Goal: Task Accomplishment & Management: Manage account settings

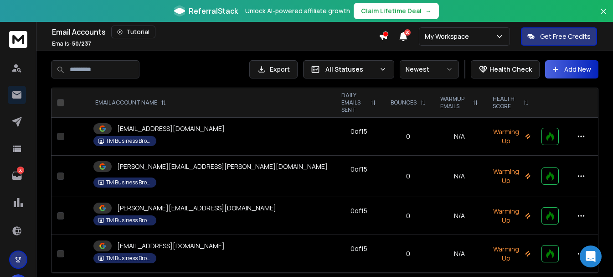
click at [610, 10] on div "ReferralStack Unlock AI-powered affiliate growth Lifetime Deals available! Clai…" at bounding box center [306, 11] width 613 height 22
click at [605, 10] on icon "Close banner" at bounding box center [603, 11] width 8 height 8
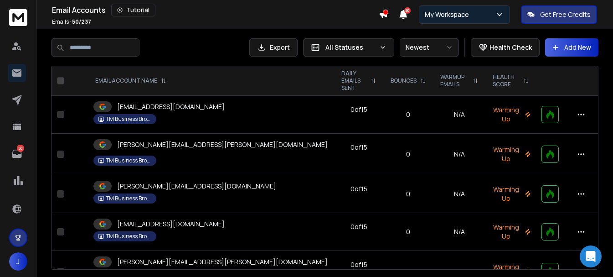
click at [467, 21] on button "My Workspace" at bounding box center [464, 14] width 91 height 18
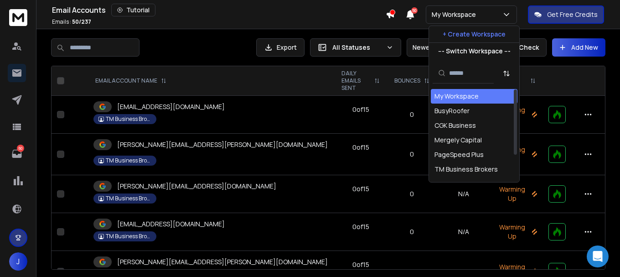
drag, startPoint x: 515, startPoint y: 97, endPoint x: 503, endPoint y: 81, distance: 19.5
click at [514, 89] on div at bounding box center [515, 121] width 3 height 65
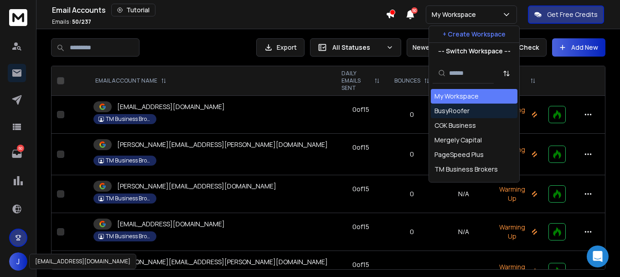
click at [16, 261] on span "J" at bounding box center [18, 261] width 18 height 18
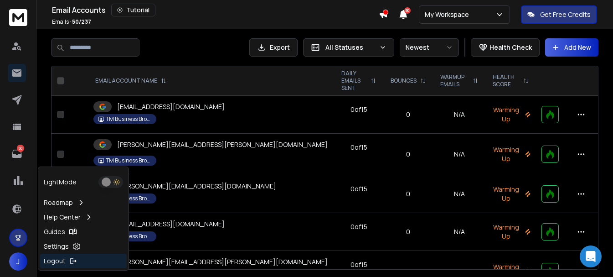
click at [51, 258] on p "Logout" at bounding box center [55, 260] width 22 height 9
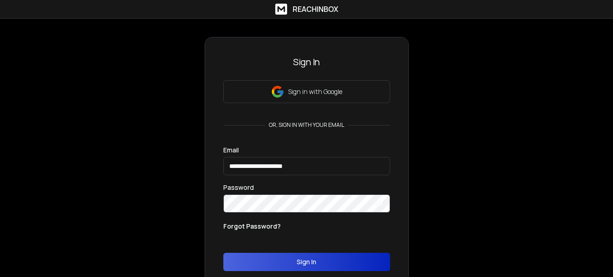
click at [326, 165] on input "**********" at bounding box center [306, 166] width 167 height 18
type input "**********"
click at [301, 258] on button "Sign In" at bounding box center [306, 262] width 167 height 18
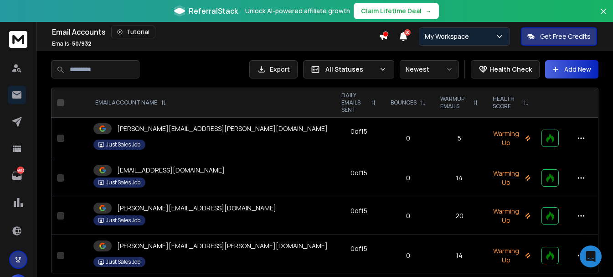
click at [485, 33] on div "My Workspace" at bounding box center [464, 36] width 79 height 9
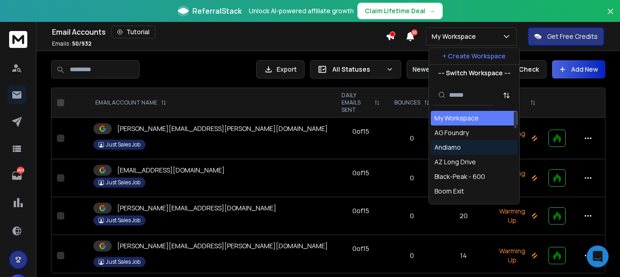
click at [452, 149] on div "Andiamo" at bounding box center [447, 147] width 26 height 9
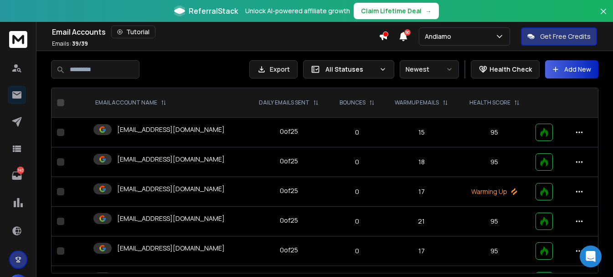
click at [603, 13] on icon "Close banner" at bounding box center [603, 11] width 5 height 5
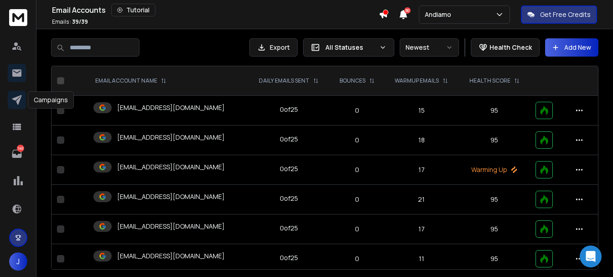
click at [19, 98] on icon at bounding box center [17, 100] width 10 height 10
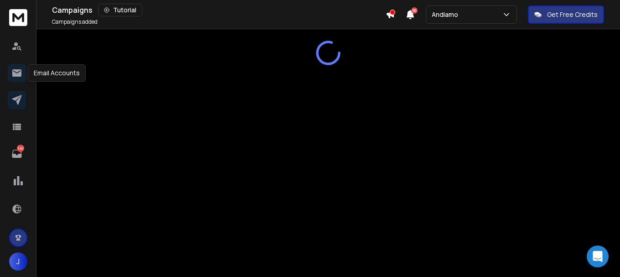
click at [15, 70] on icon at bounding box center [16, 72] width 9 height 7
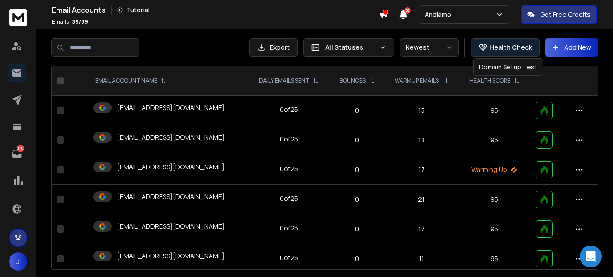
click at [498, 45] on p "Health Check" at bounding box center [511, 47] width 42 height 9
click at [21, 101] on icon at bounding box center [16, 99] width 11 height 11
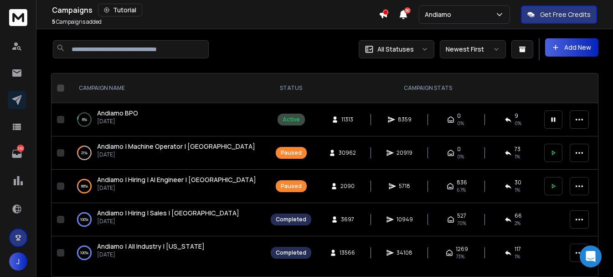
scroll to position [47, 0]
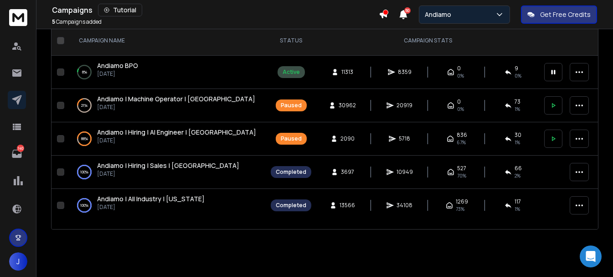
click at [454, 15] on p "Andiamo" at bounding box center [440, 14] width 30 height 9
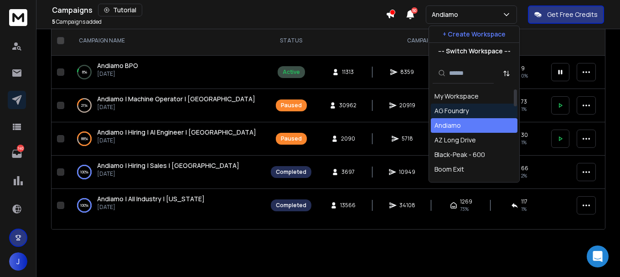
click at [461, 111] on div "AG Foundry" at bounding box center [451, 110] width 34 height 9
